Goal: Task Accomplishment & Management: Use online tool/utility

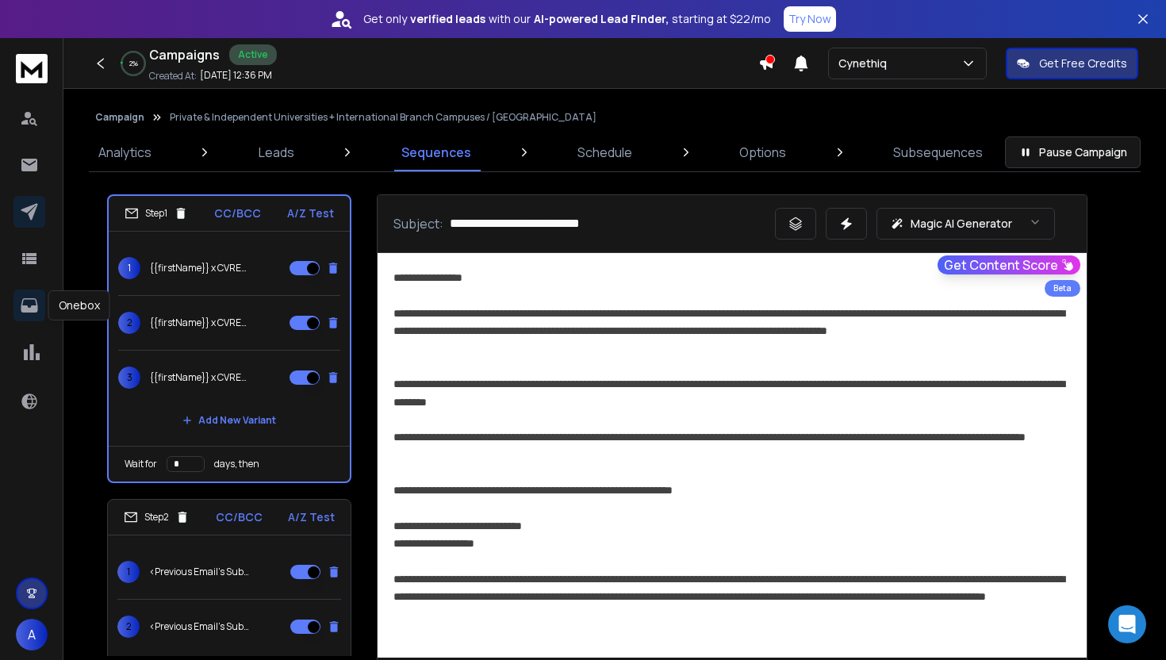
click at [33, 299] on icon at bounding box center [29, 305] width 17 height 14
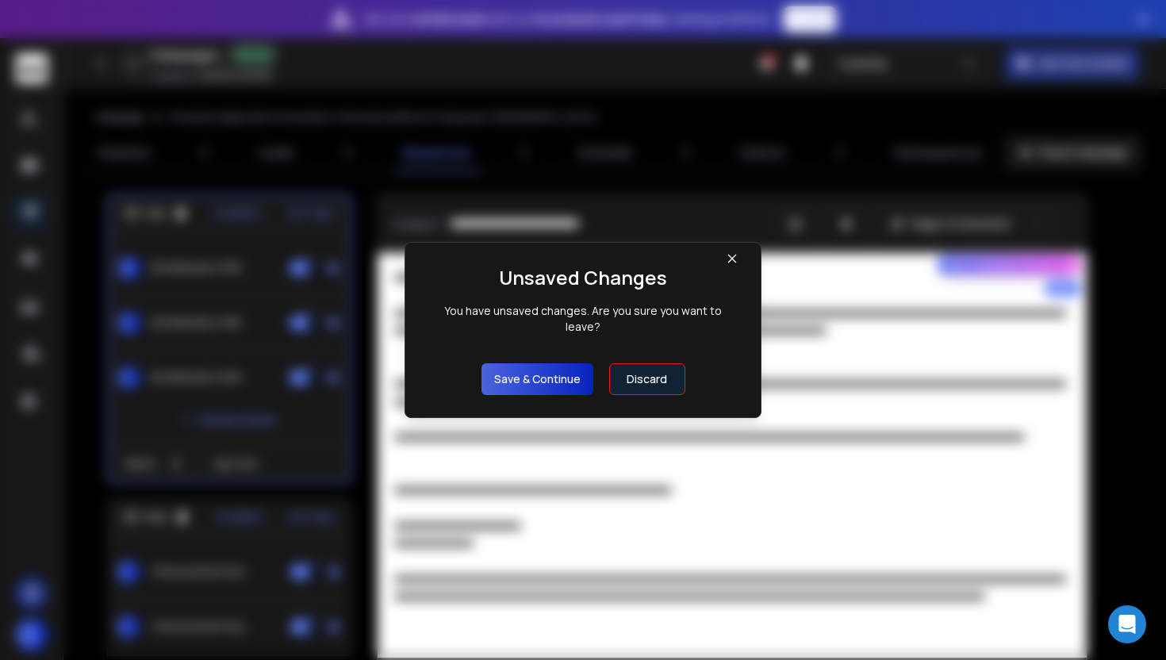
click at [657, 368] on button "Discard" at bounding box center [647, 379] width 76 height 32
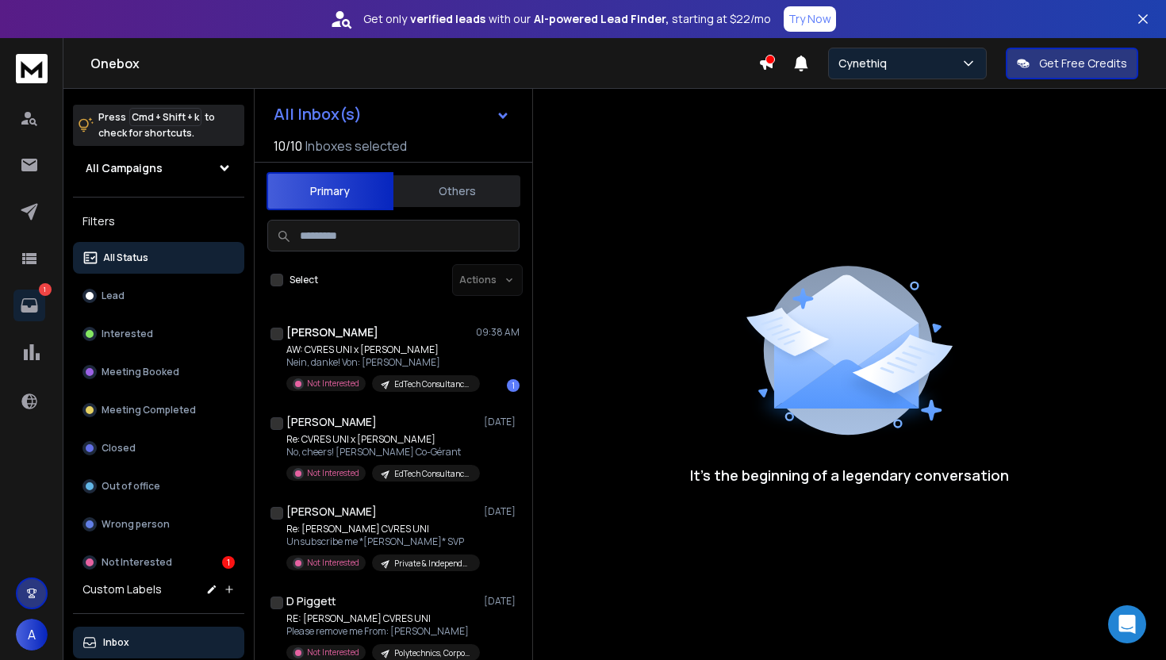
click at [919, 59] on div "Cynethiq" at bounding box center [908, 64] width 138 height 16
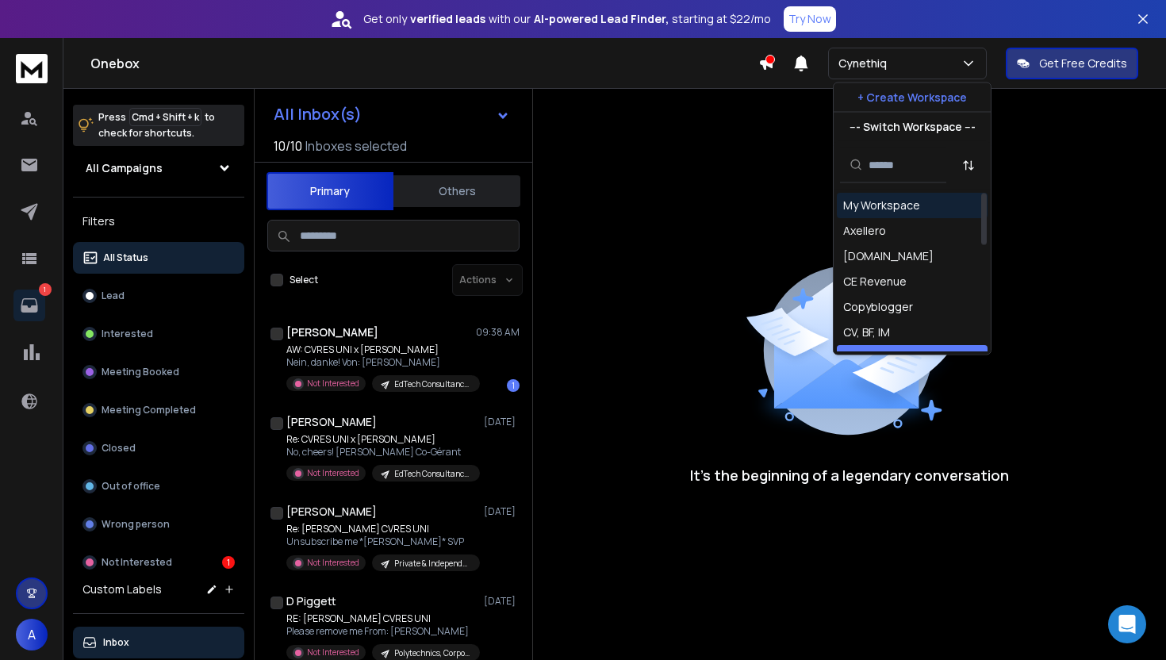
click at [902, 205] on div "My Workspace" at bounding box center [882, 206] width 77 height 16
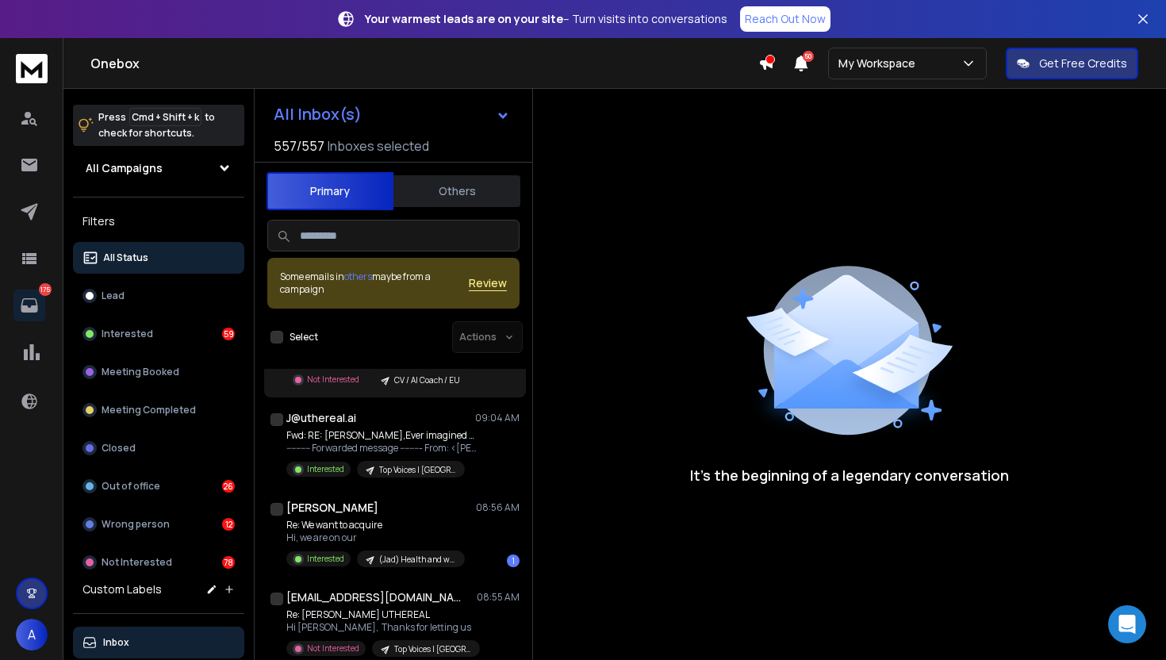
scroll to position [156, 0]
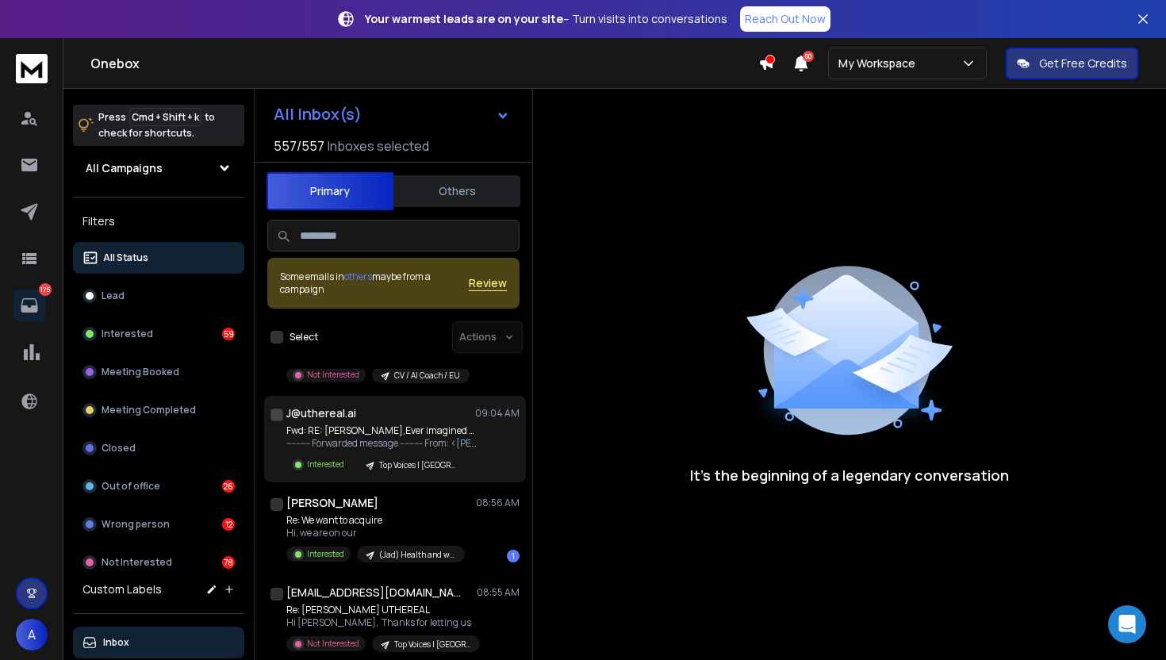
click at [436, 438] on p "---------- Forwarded message --------- From: <[PERSON_NAME][EMAIL_ADDRESS][DOMA…" at bounding box center [381, 443] width 190 height 13
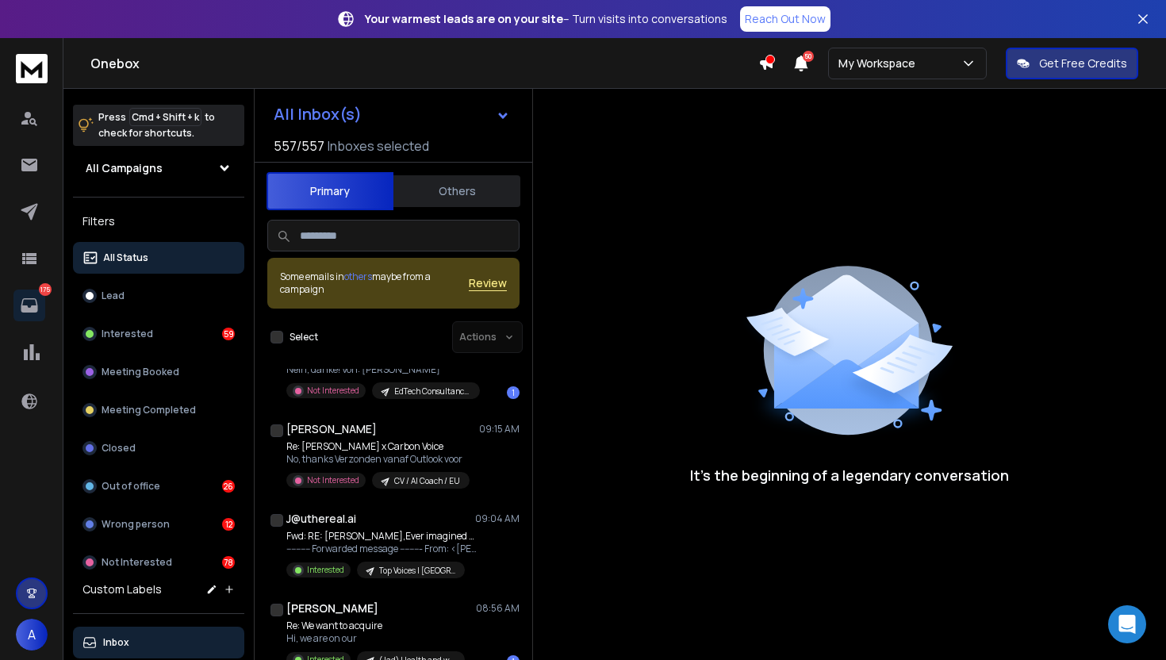
scroll to position [0, 0]
